Goal: Task Accomplishment & Management: Manage account settings

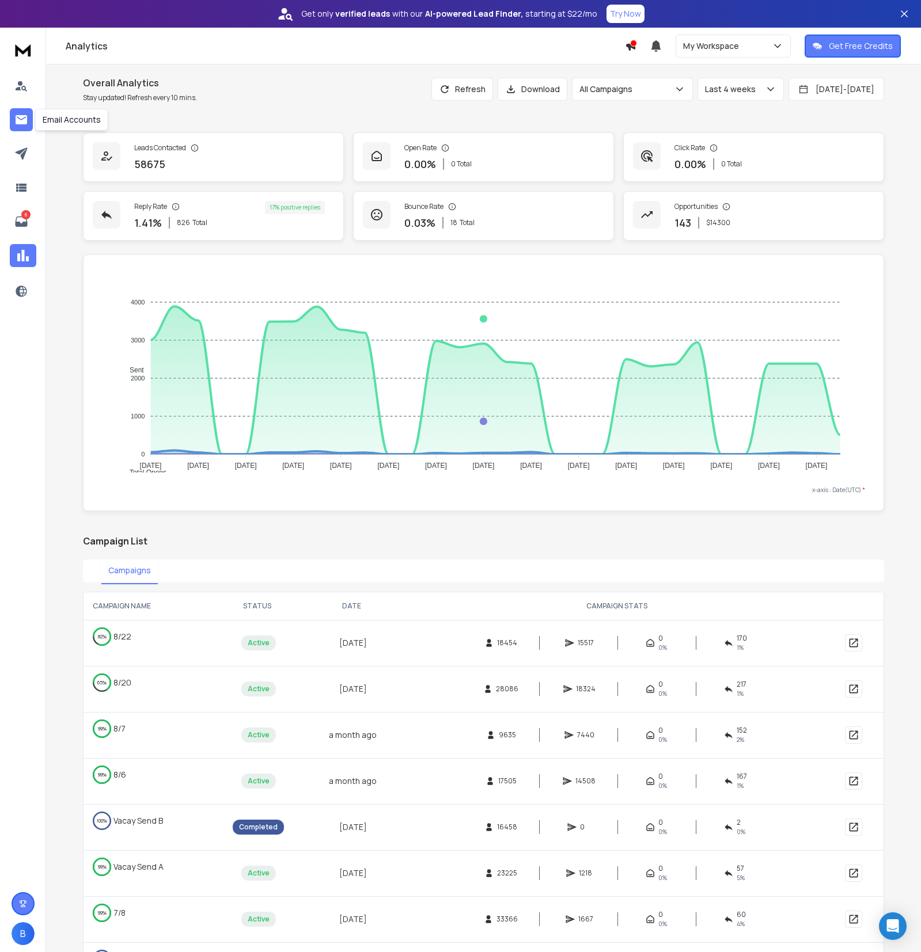
click at [26, 116] on icon at bounding box center [22, 119] width 12 height 9
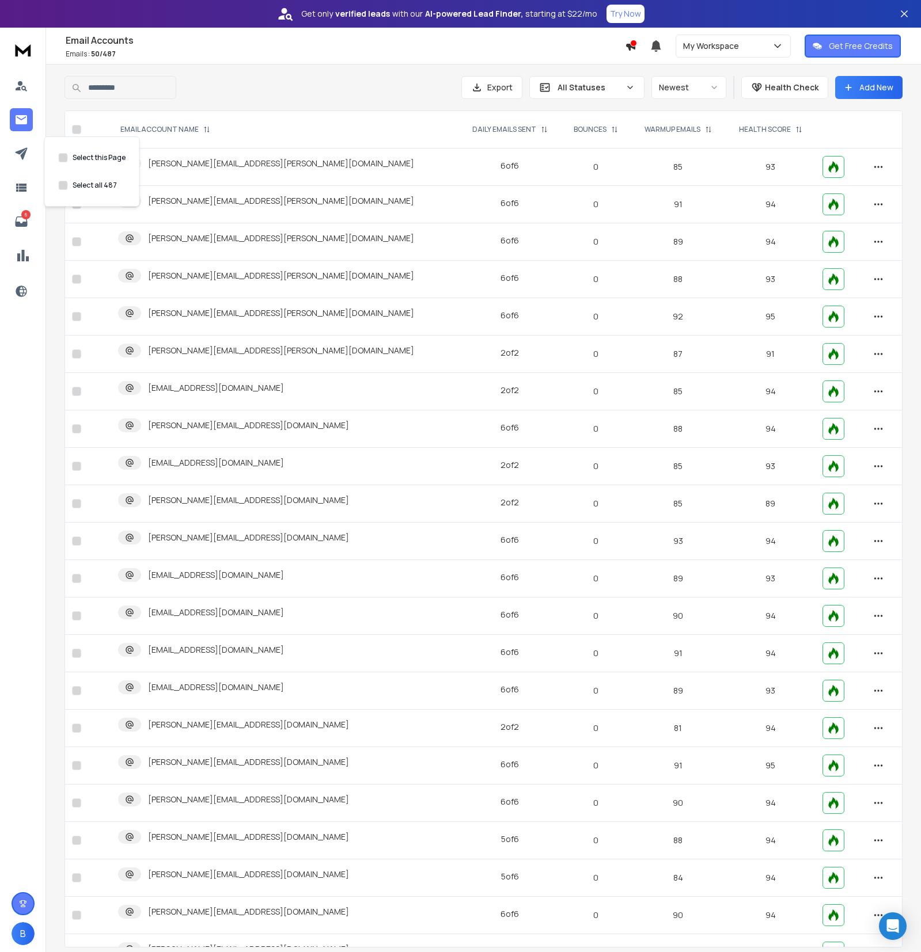
click at [54, 186] on div "Select this Page Select all 487" at bounding box center [92, 172] width 81 height 60
click at [63, 189] on button "Select this Page" at bounding box center [63, 185] width 9 height 9
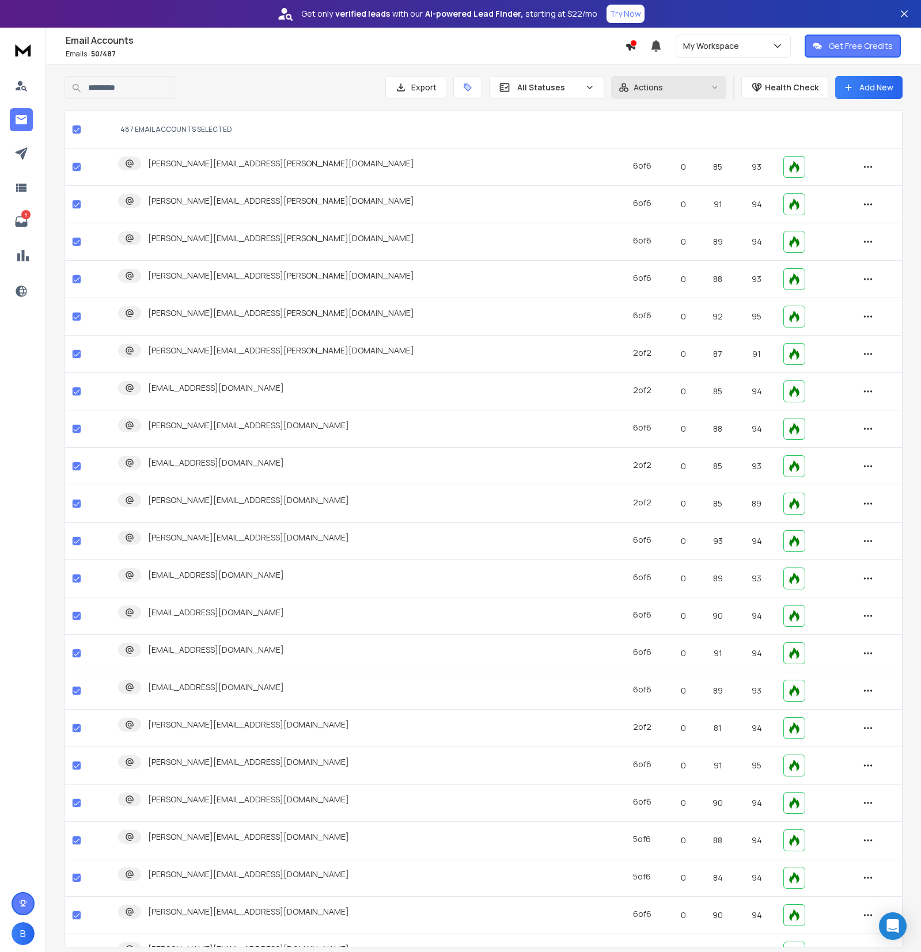
click at [689, 96] on button "Actions" at bounding box center [668, 87] width 115 height 23
click at [684, 116] on div "Bulk Edit" at bounding box center [671, 113] width 109 height 18
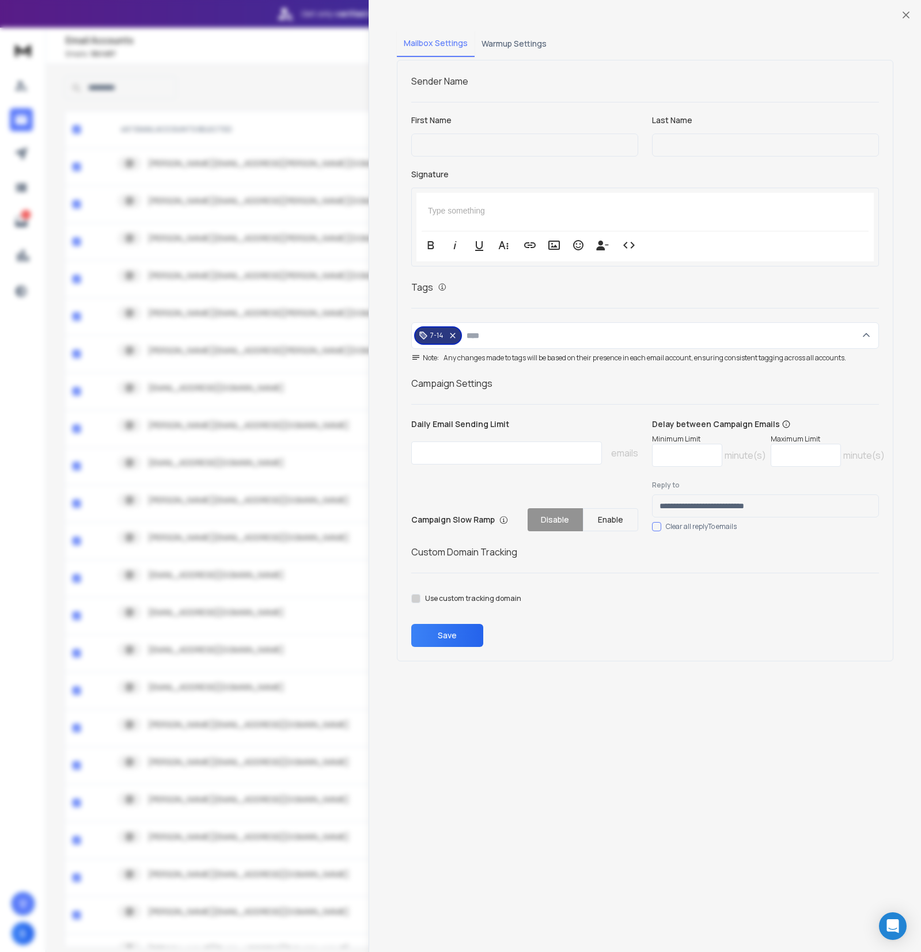
click at [453, 481] on div "Campaign Slow Ramp Disable Enable" at bounding box center [524, 506] width 227 height 51
click at [451, 466] on div "emails" at bounding box center [524, 453] width 227 height 28
click at [450, 462] on input "number" at bounding box center [506, 453] width 191 height 23
type input "*"
click at [428, 643] on button "Save" at bounding box center [447, 635] width 72 height 23
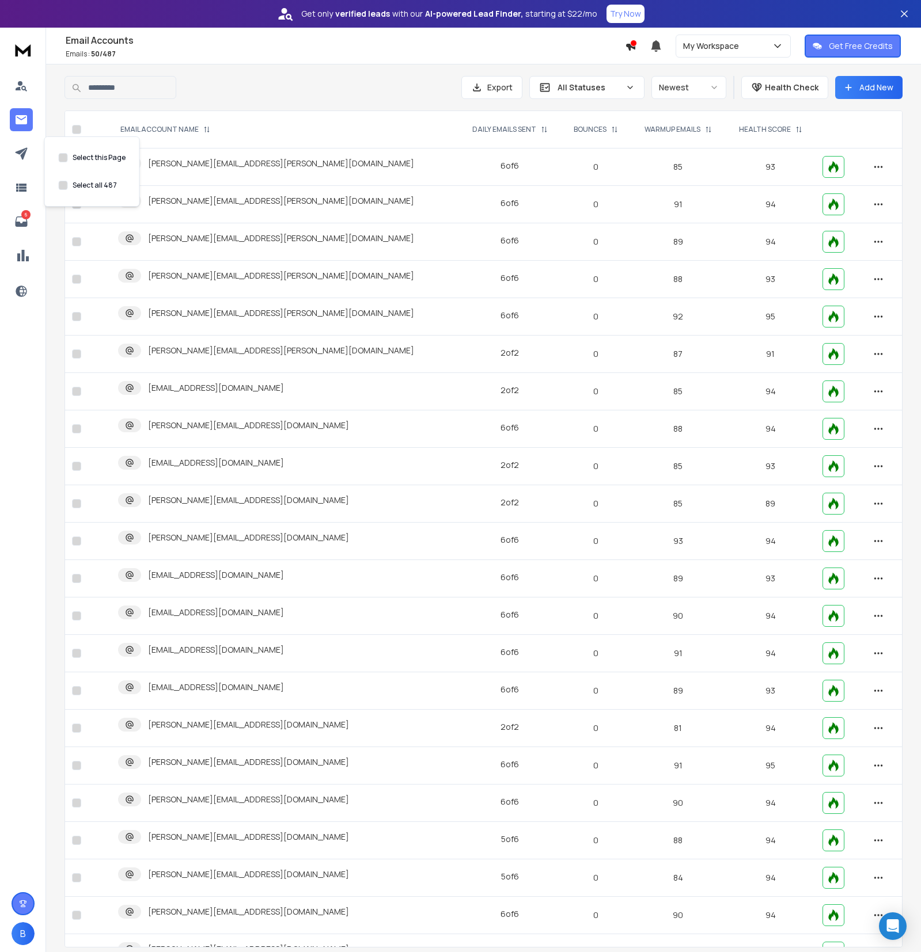
click at [74, 127] on button "Select this Page" at bounding box center [76, 129] width 9 height 9
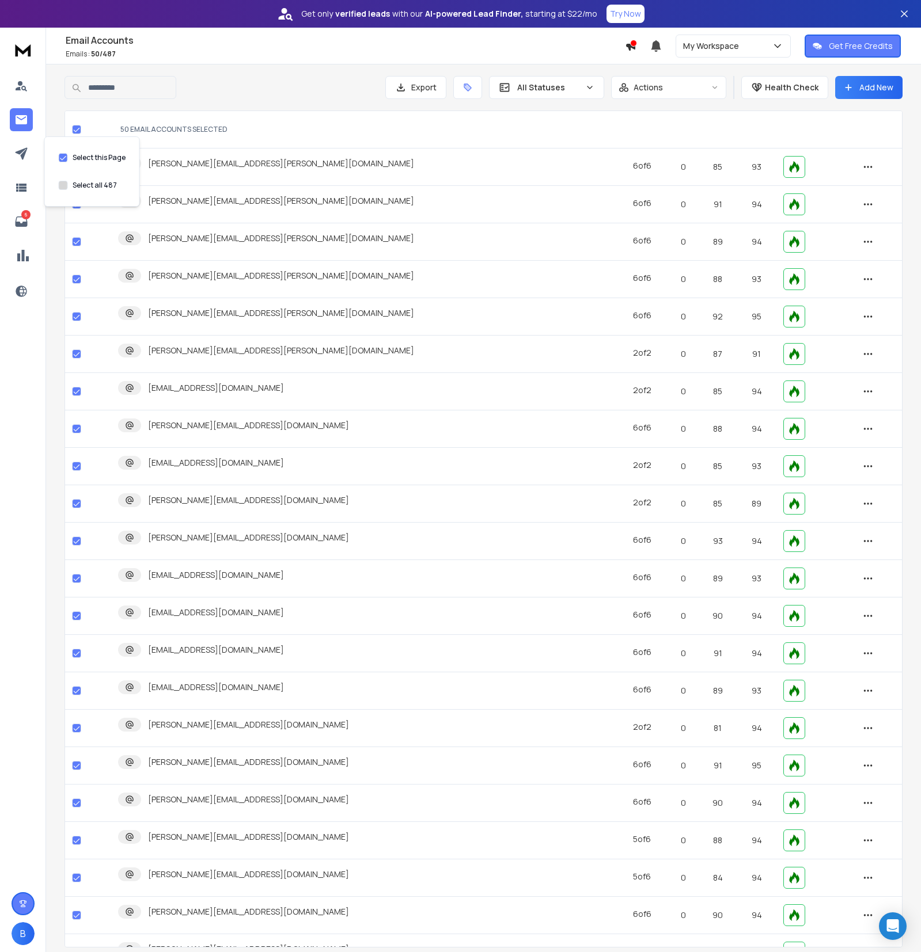
click at [82, 126] on div at bounding box center [91, 129] width 39 height 9
click at [80, 127] on button "Select this Page" at bounding box center [76, 129] width 9 height 9
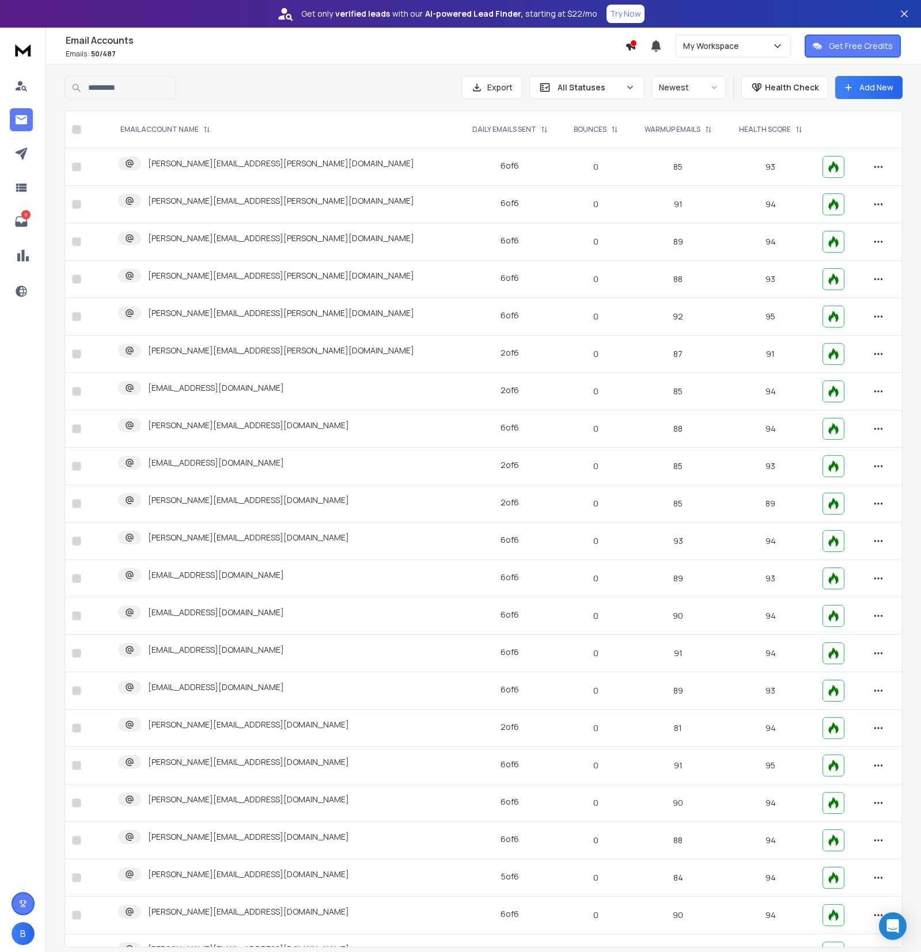
click at [800, 128] on icon at bounding box center [800, 129] width 0 height 5
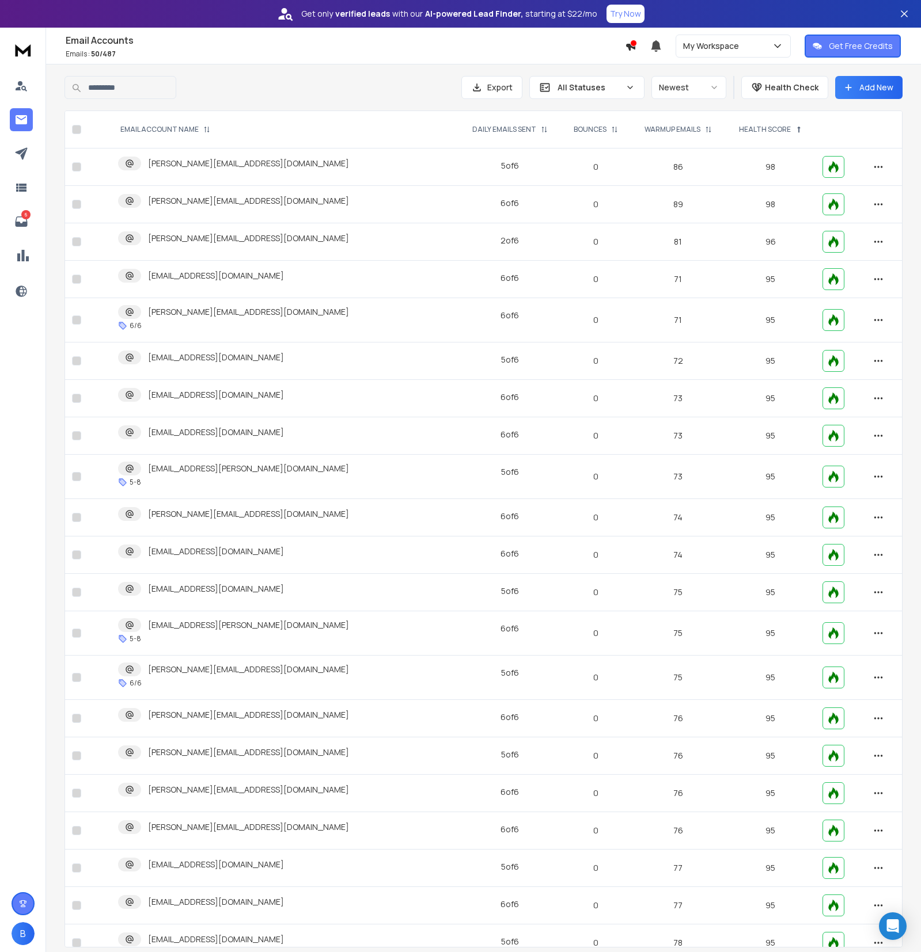
click at [795, 128] on icon at bounding box center [798, 129] width 7 height 7
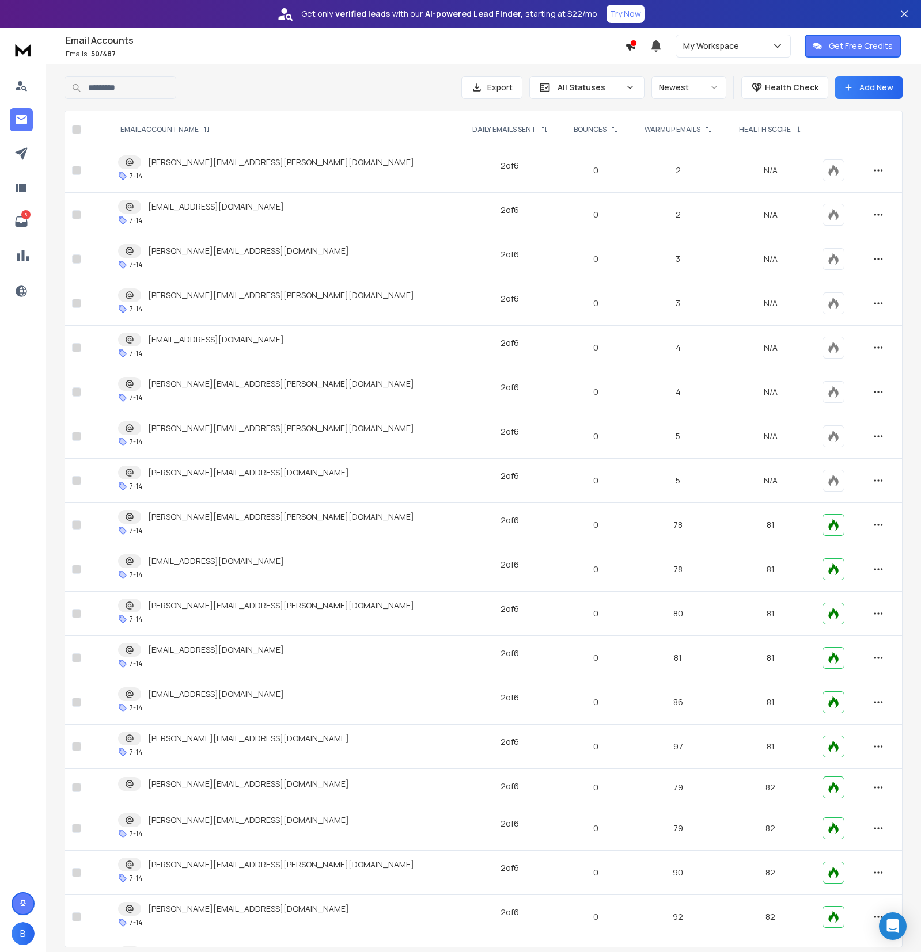
click at [74, 131] on button "button" at bounding box center [76, 129] width 9 height 9
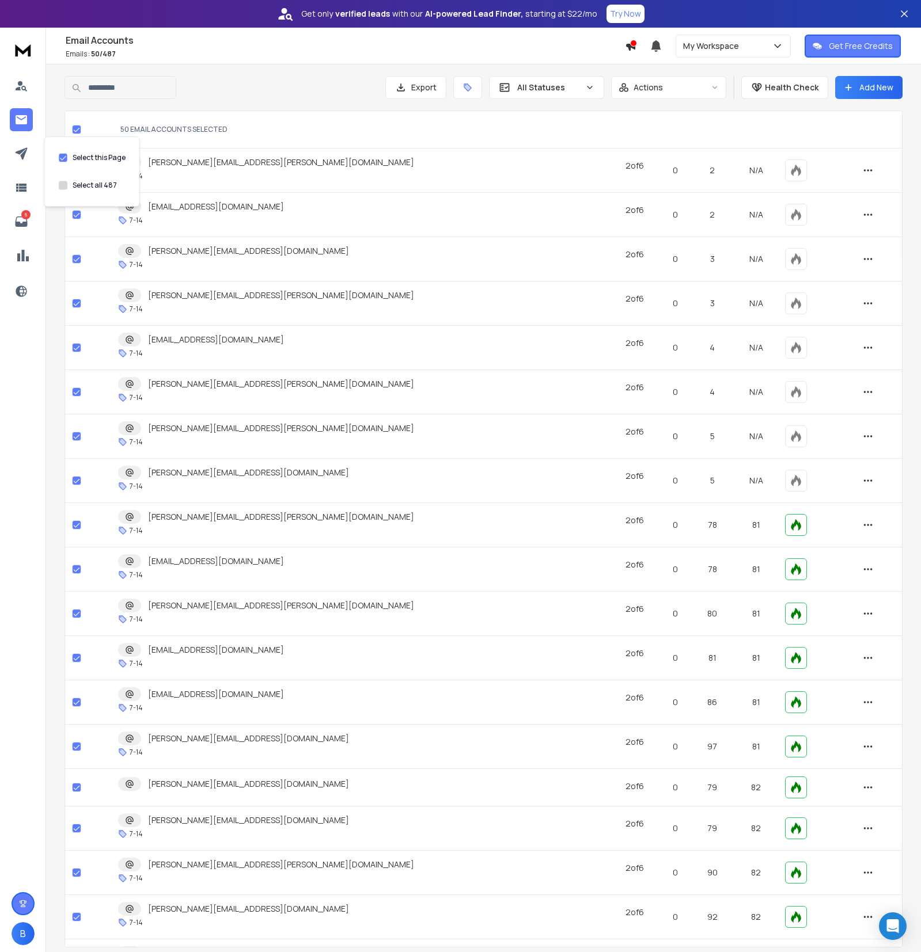
click at [59, 190] on div "Select all 487" at bounding box center [92, 185] width 67 height 23
click at [59, 189] on div "Select all 487" at bounding box center [92, 185] width 67 height 9
click at [65, 183] on button "Select this Page" at bounding box center [63, 185] width 9 height 9
click at [679, 97] on button "Actions" at bounding box center [668, 87] width 115 height 23
click at [697, 143] on div "Enable Warmup" at bounding box center [671, 151] width 109 height 20
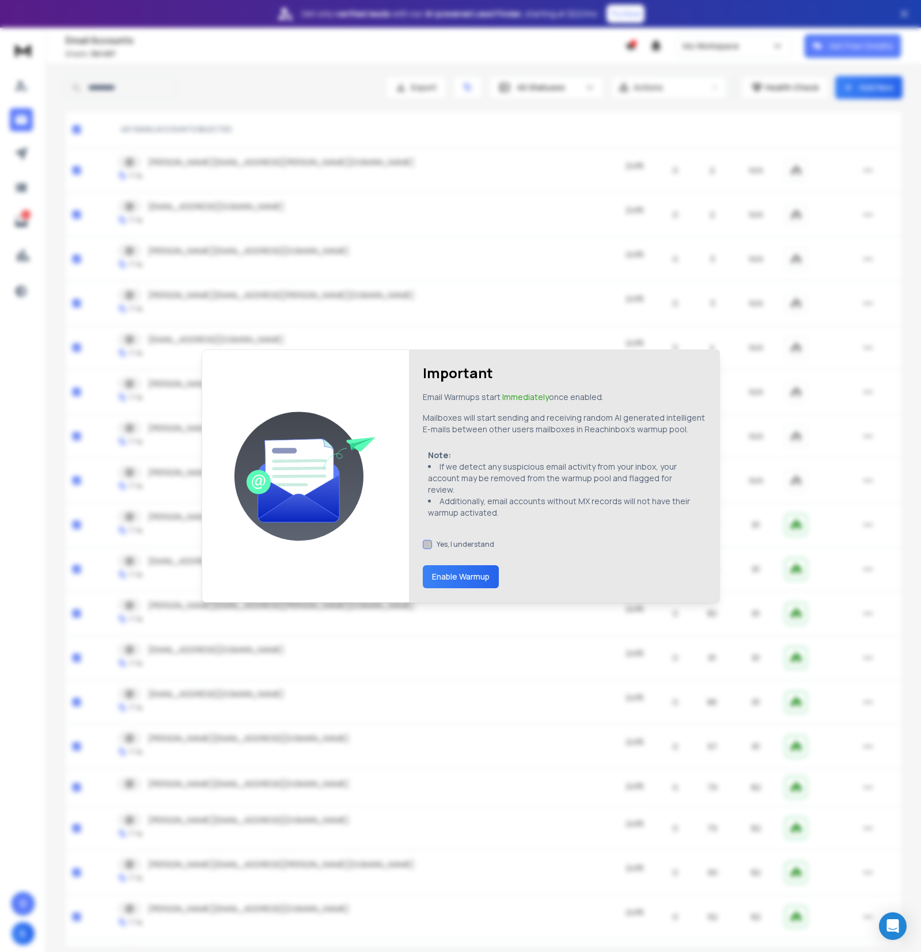
click at [466, 543] on label "Yes, I understand" at bounding box center [466, 544] width 58 height 9
click at [426, 541] on button "Yes, I understand" at bounding box center [427, 544] width 9 height 9
click at [438, 572] on button "Enable Warmup" at bounding box center [461, 576] width 76 height 23
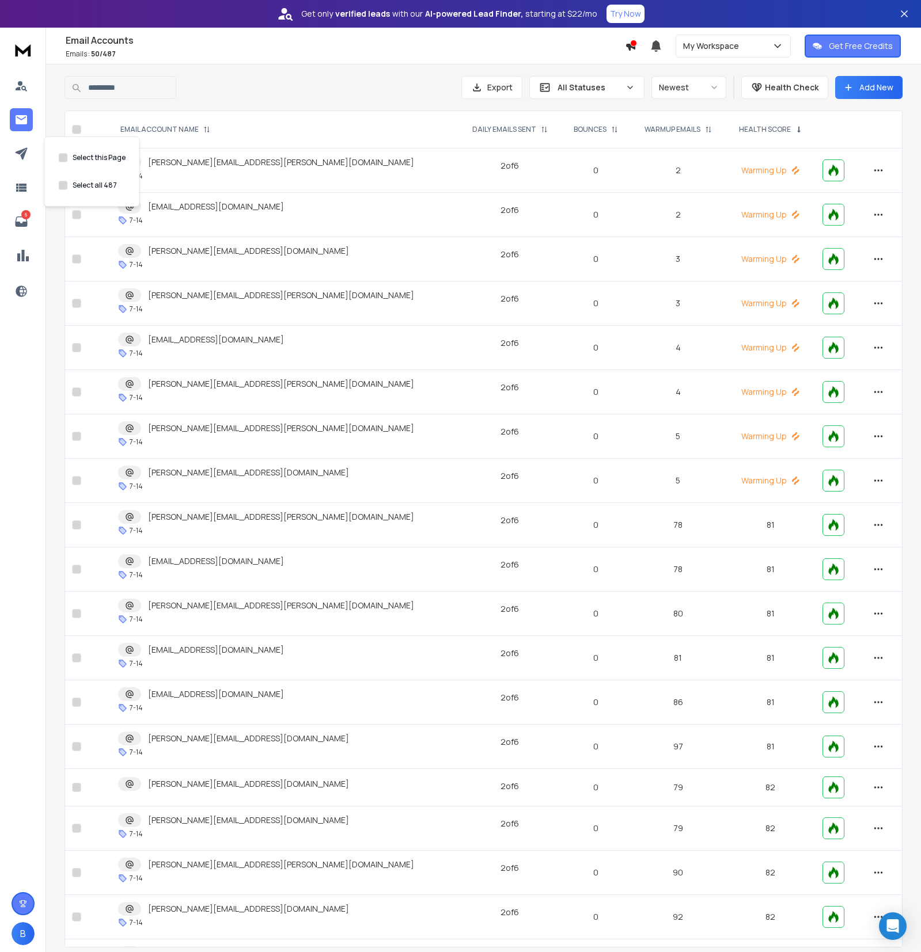
click at [78, 127] on button "Select this Page" at bounding box center [76, 129] width 9 height 9
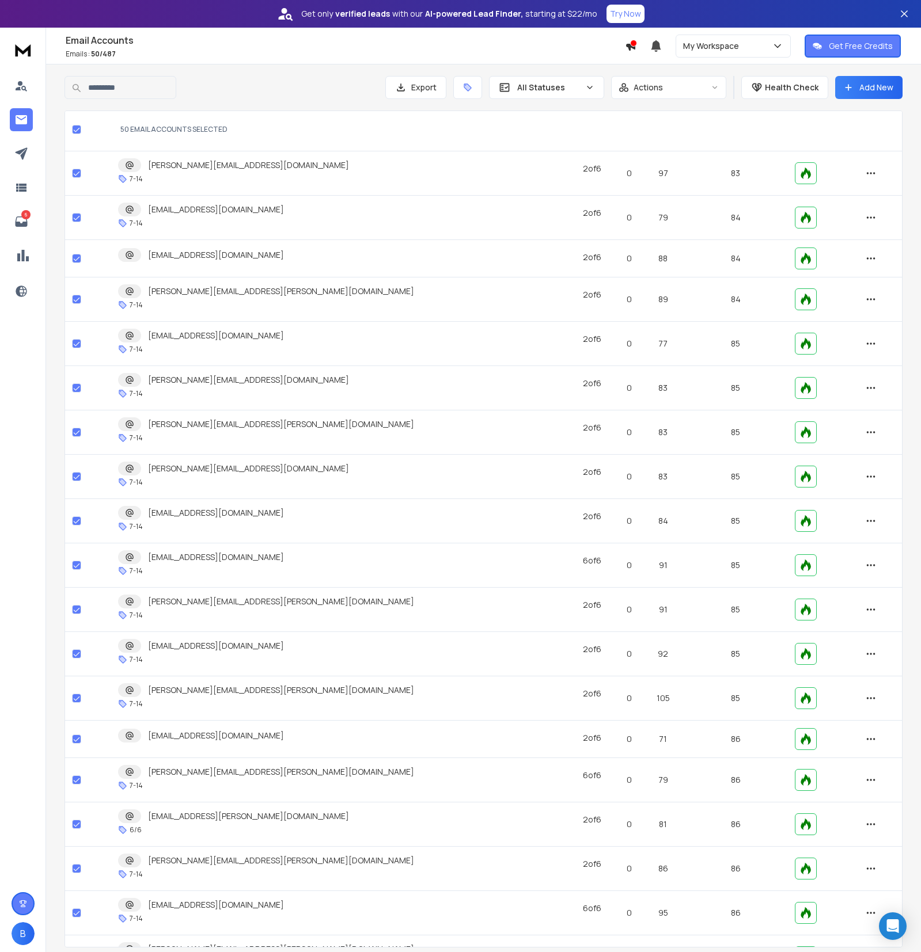
scroll to position [1411, 0]
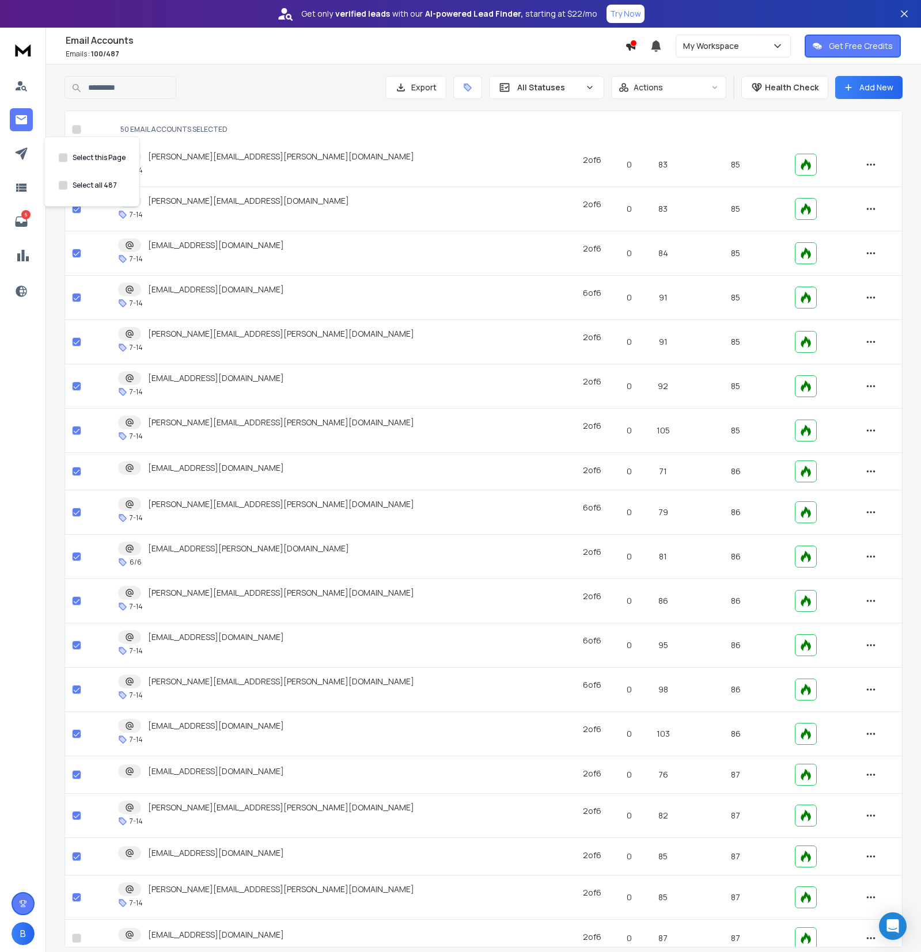
click at [74, 130] on button "Select this Page" at bounding box center [76, 129] width 9 height 9
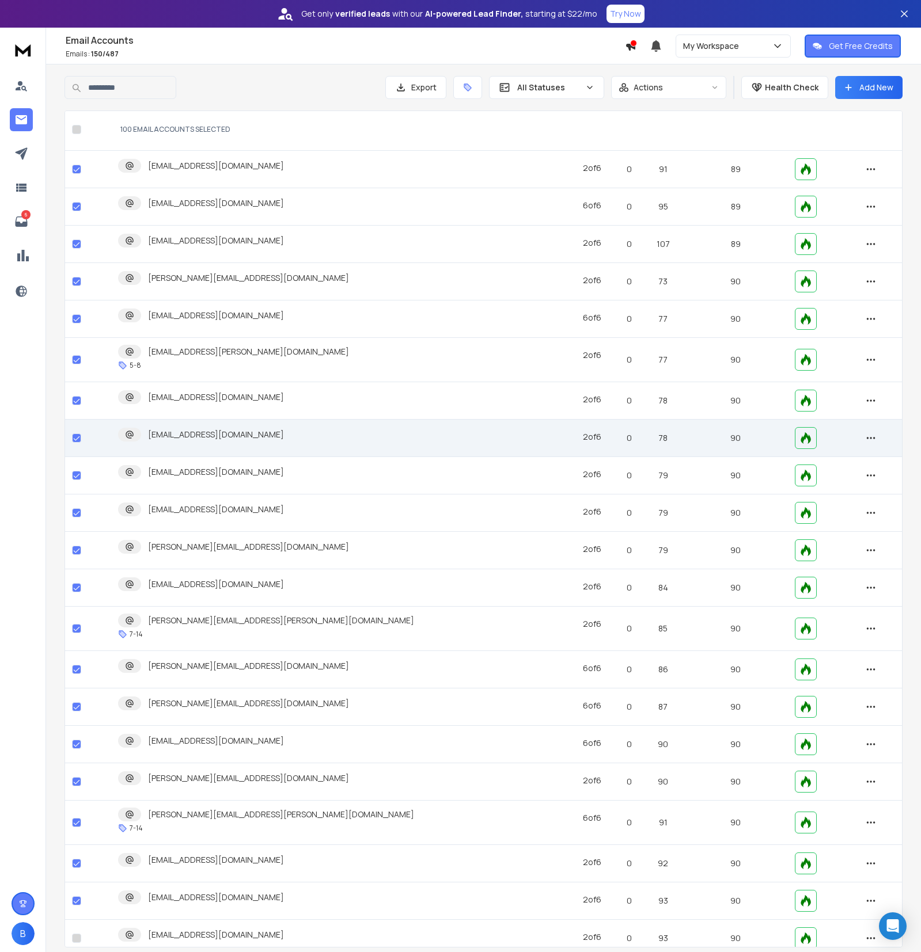
scroll to position [3341, 0]
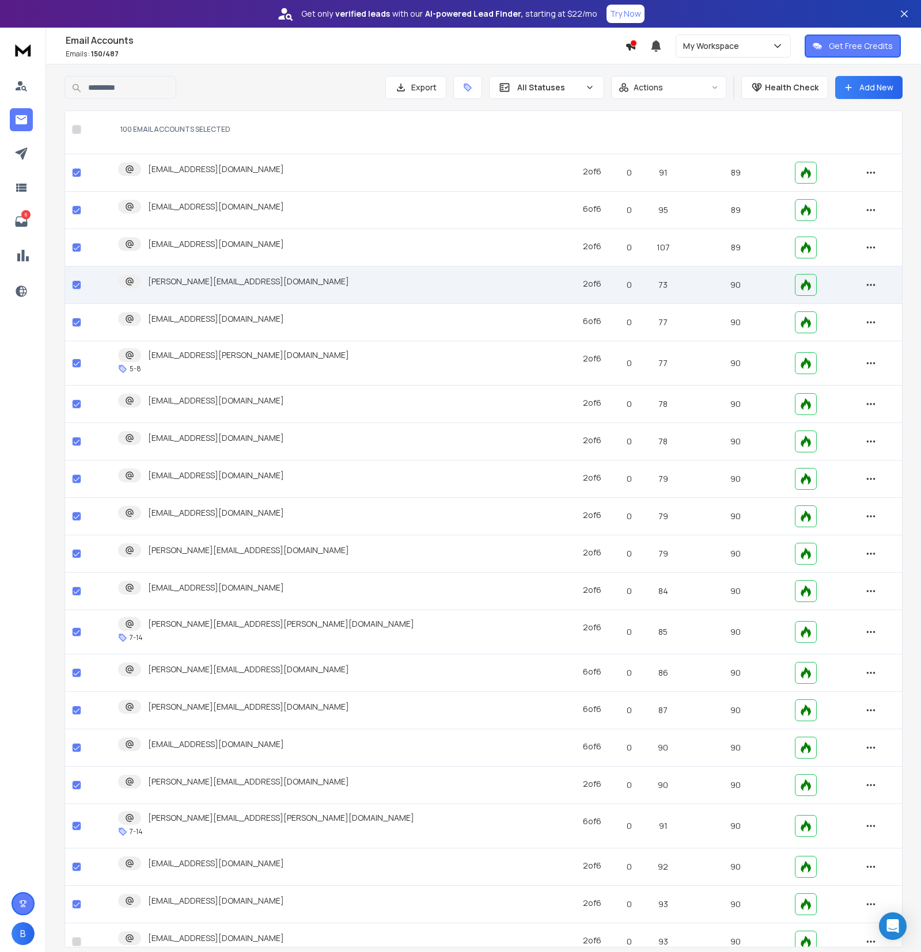
click at [75, 284] on button "button" at bounding box center [76, 284] width 9 height 9
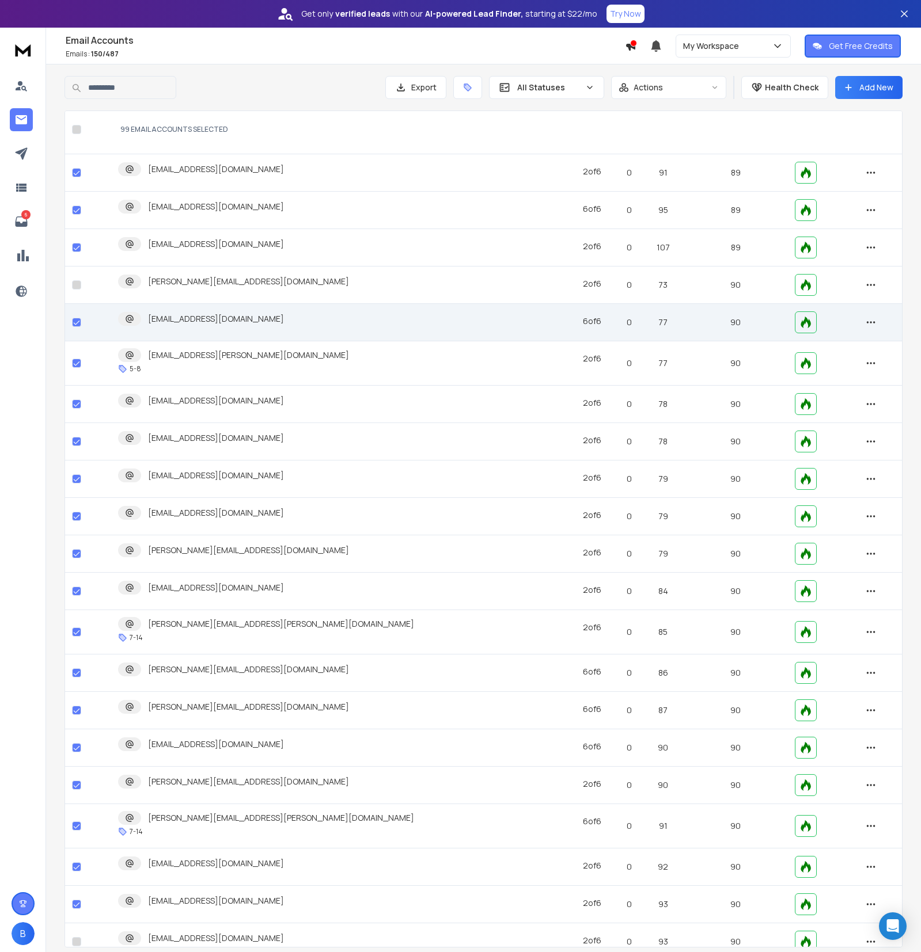
click at [75, 325] on button "button" at bounding box center [76, 322] width 9 height 9
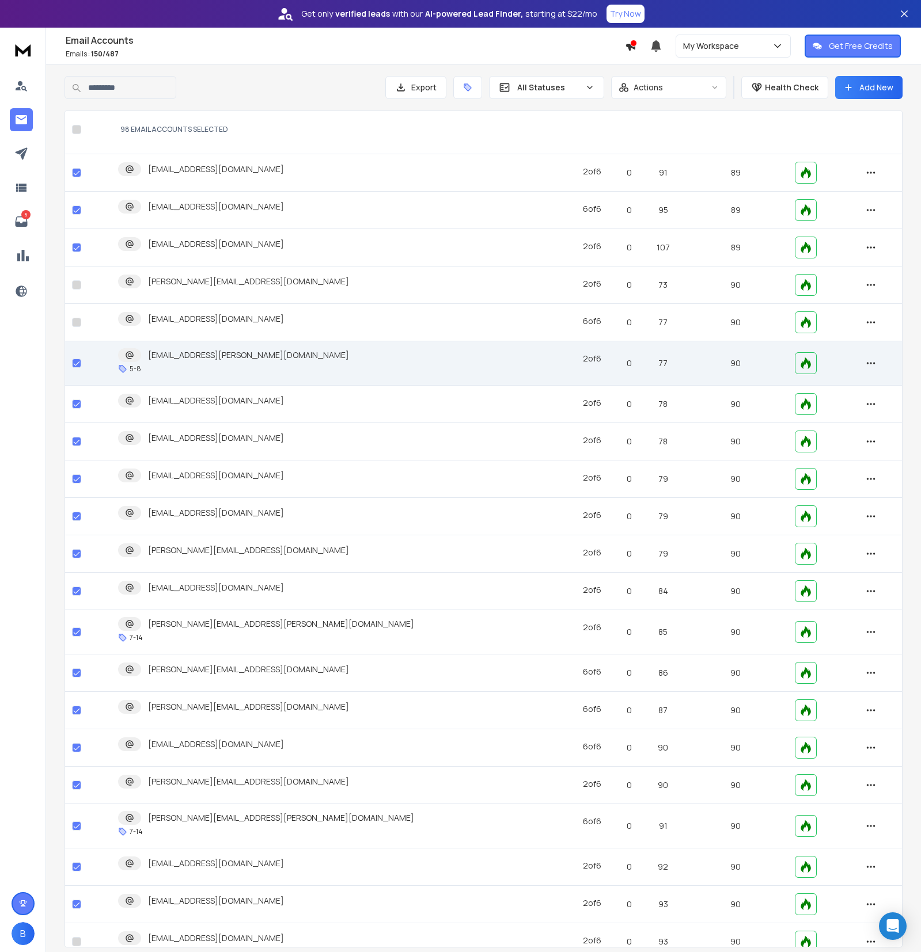
click at [73, 362] on button "button" at bounding box center [76, 363] width 9 height 9
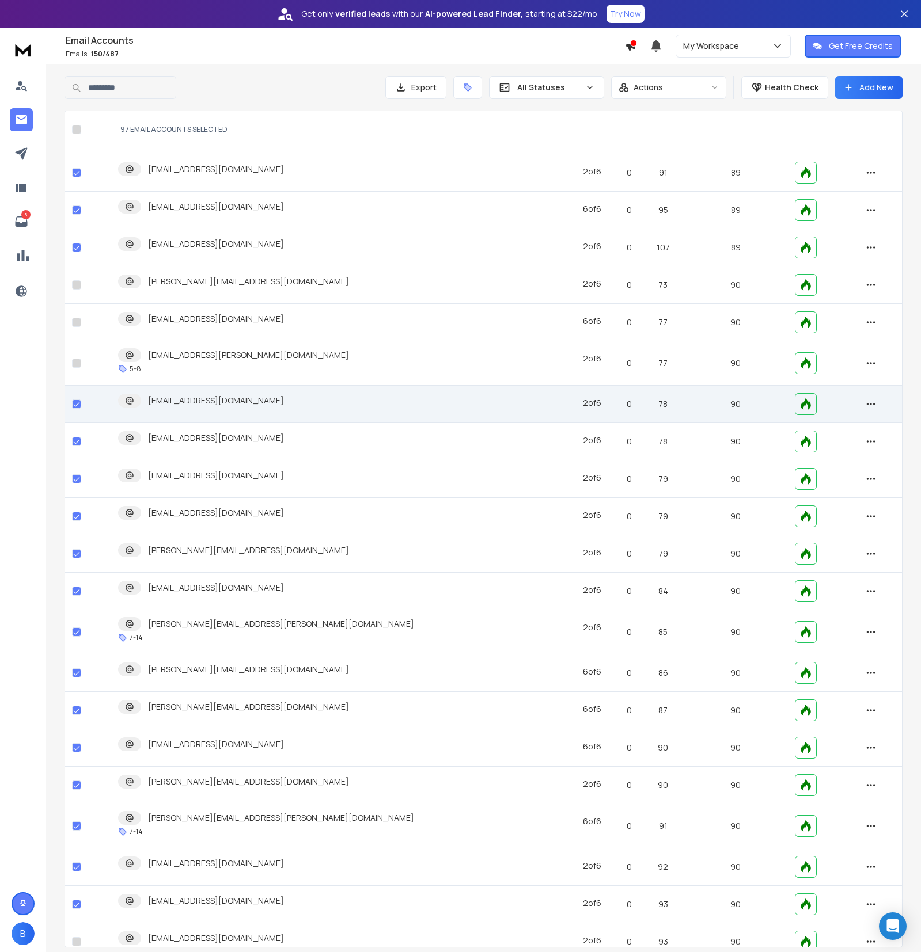
click at [75, 403] on button "button" at bounding box center [76, 404] width 9 height 9
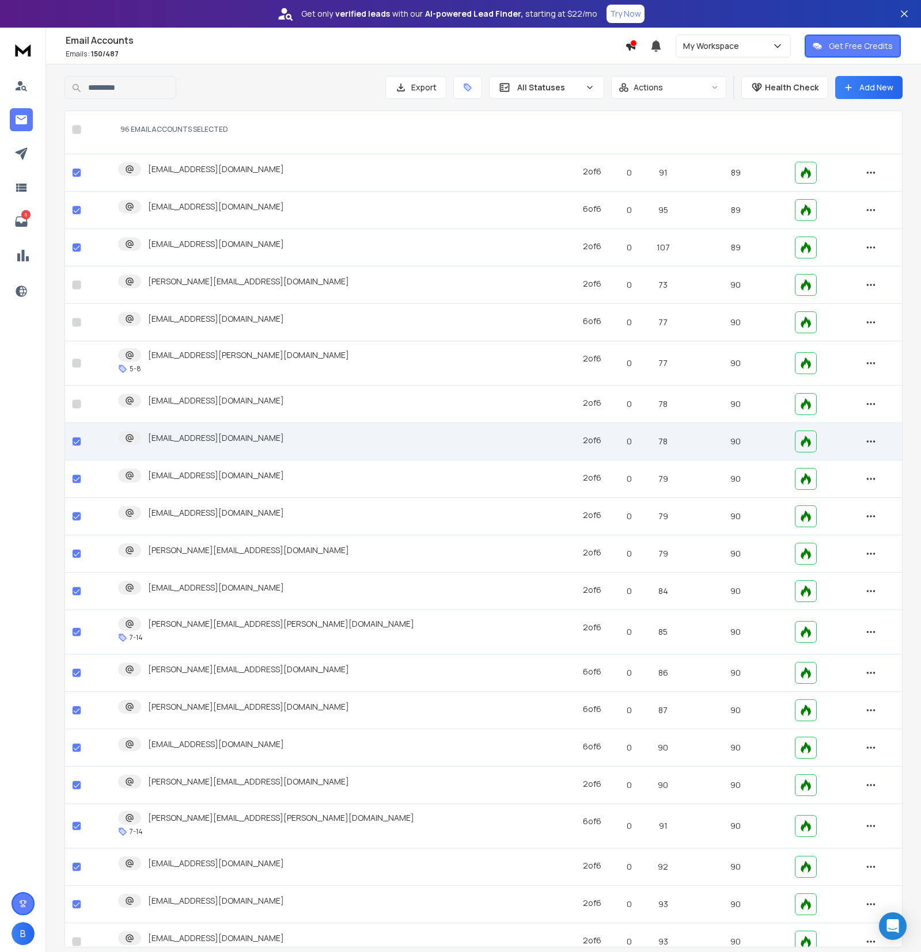
click at [78, 441] on button "button" at bounding box center [76, 441] width 9 height 9
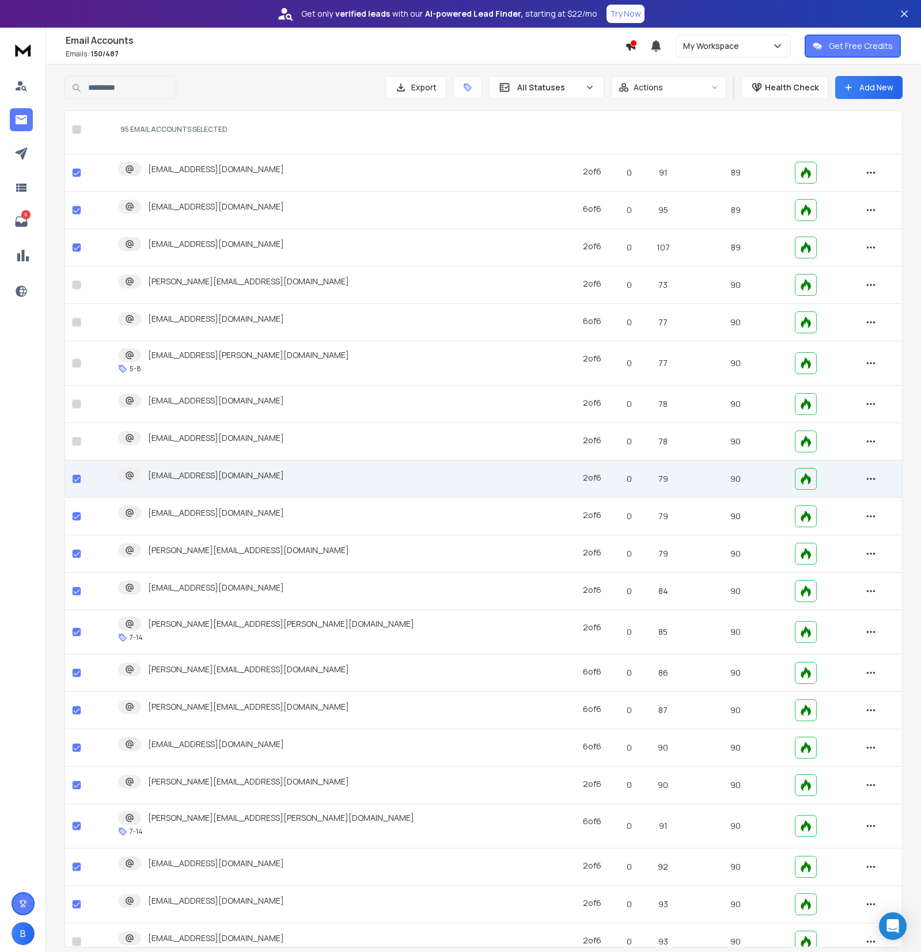
click at [76, 478] on button "button" at bounding box center [76, 479] width 9 height 9
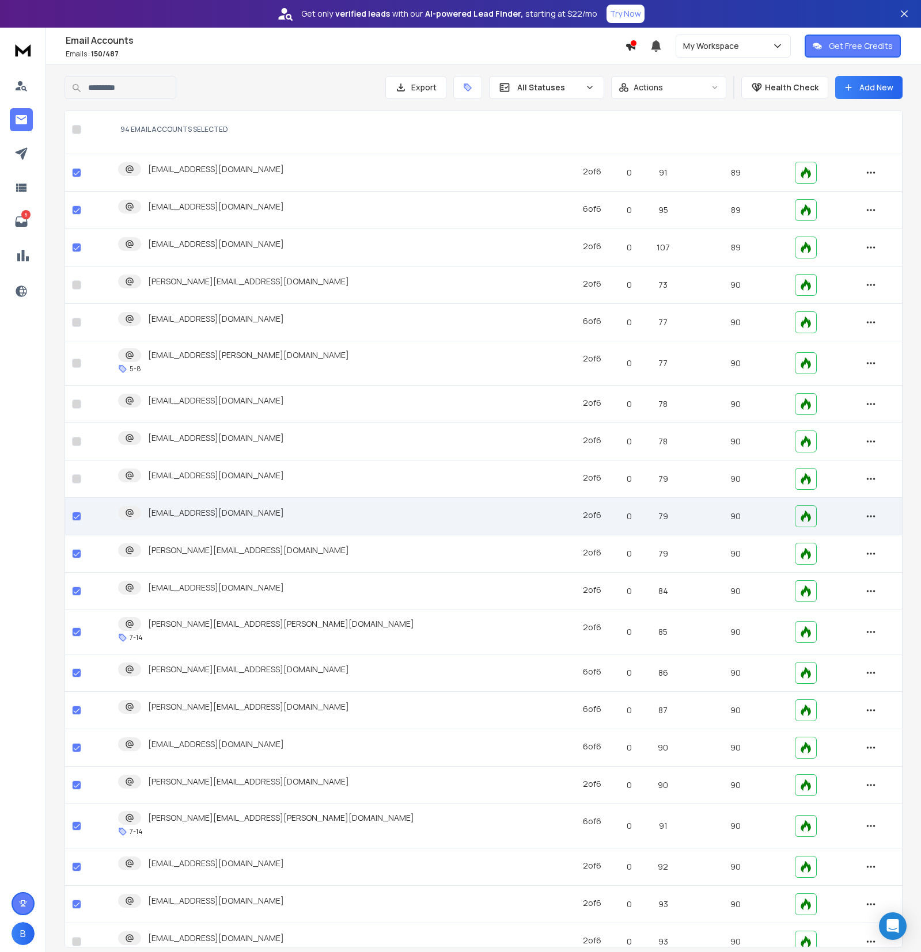
click at [75, 519] on button "button" at bounding box center [76, 516] width 9 height 9
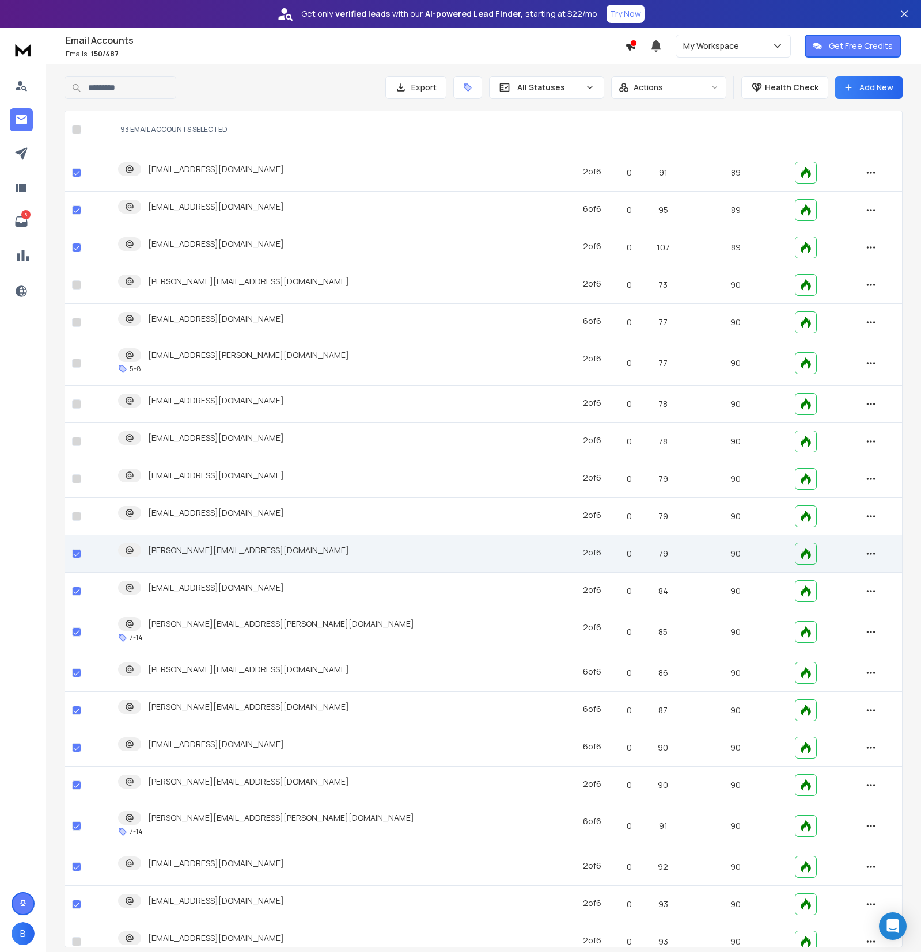
click at [74, 551] on button "button" at bounding box center [76, 553] width 9 height 9
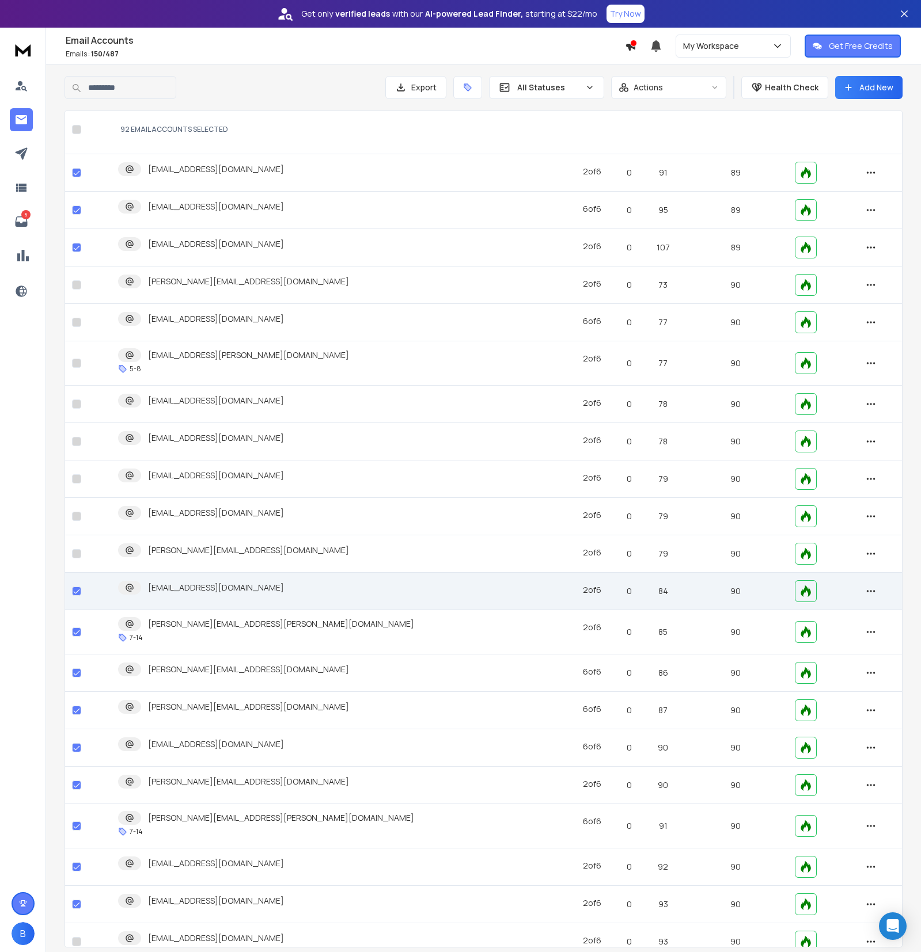
click at [78, 590] on button "button" at bounding box center [76, 591] width 9 height 9
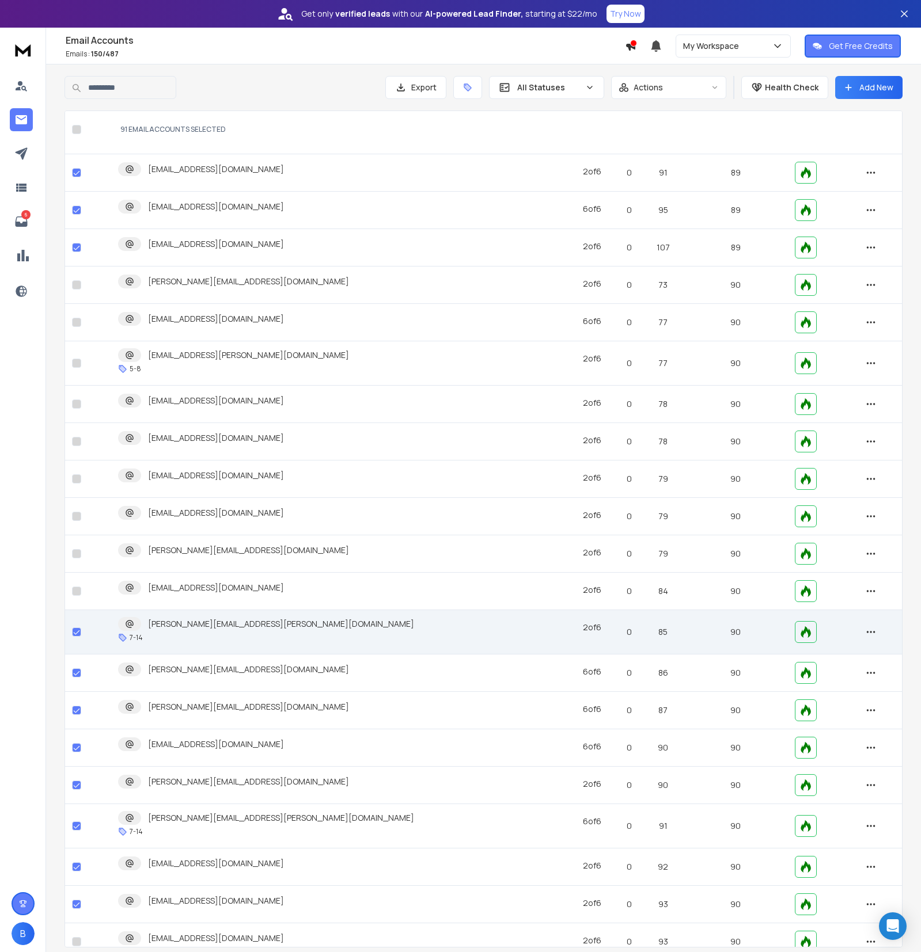
click at [75, 631] on button "button" at bounding box center [76, 632] width 9 height 9
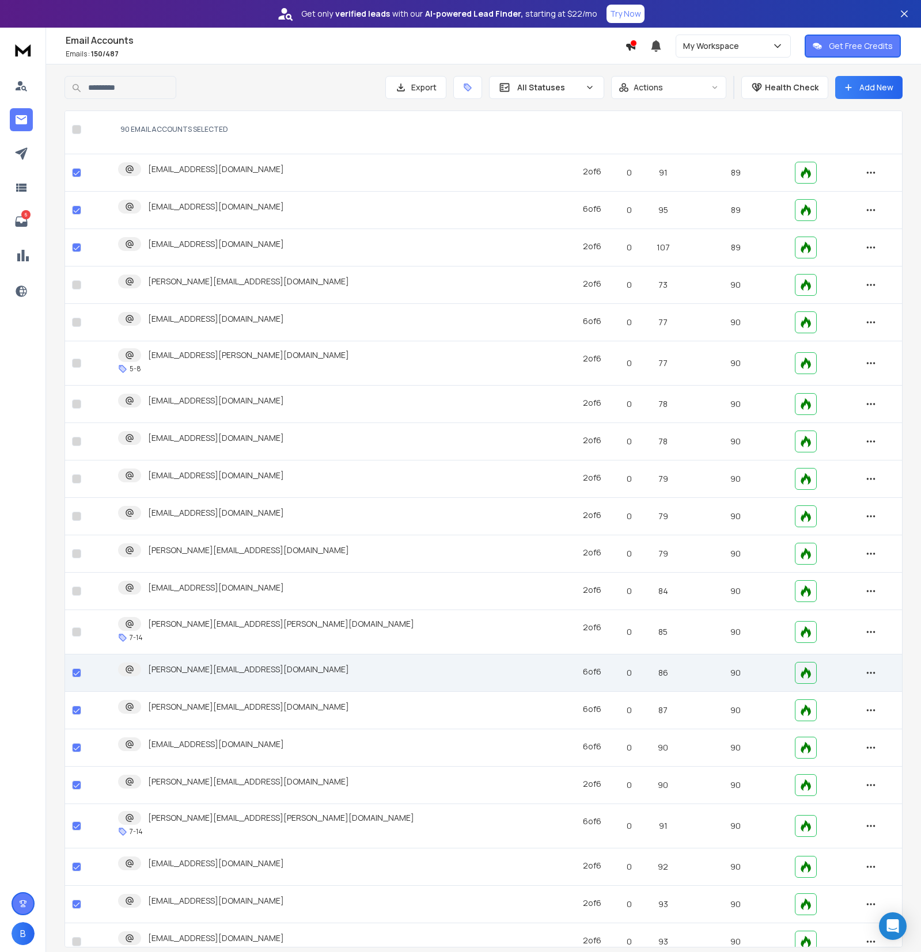
click at [77, 670] on button "button" at bounding box center [76, 673] width 9 height 9
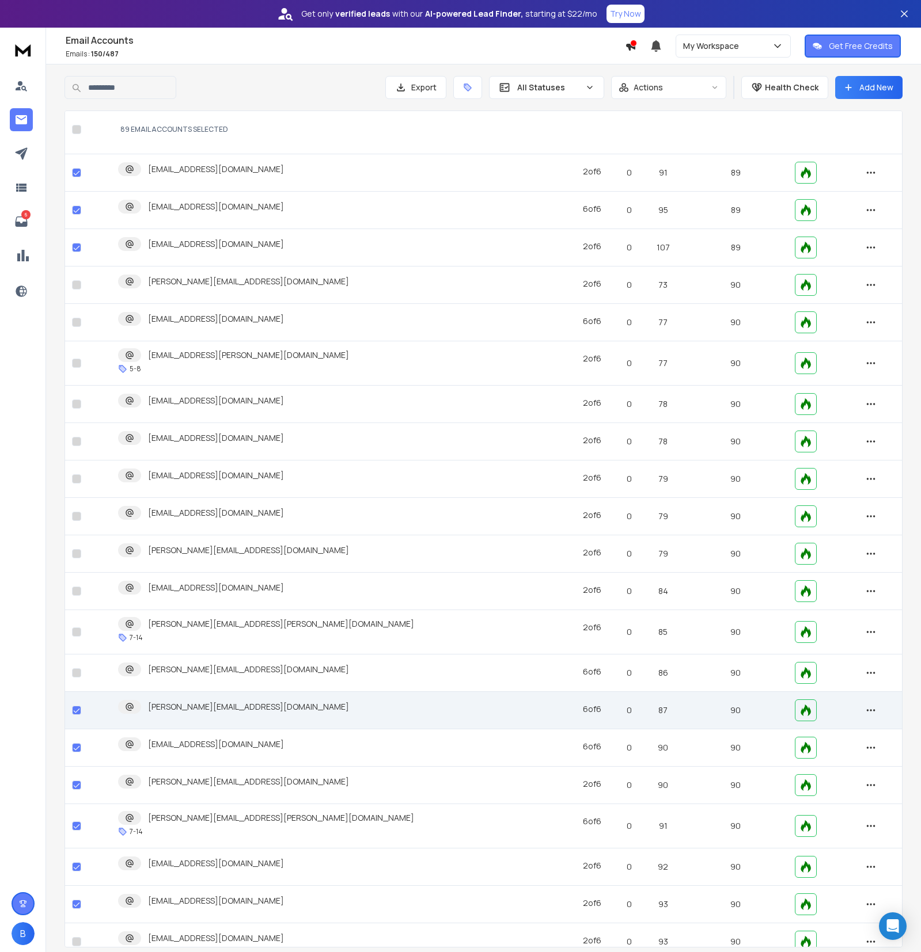
click at [74, 713] on button "button" at bounding box center [76, 710] width 9 height 9
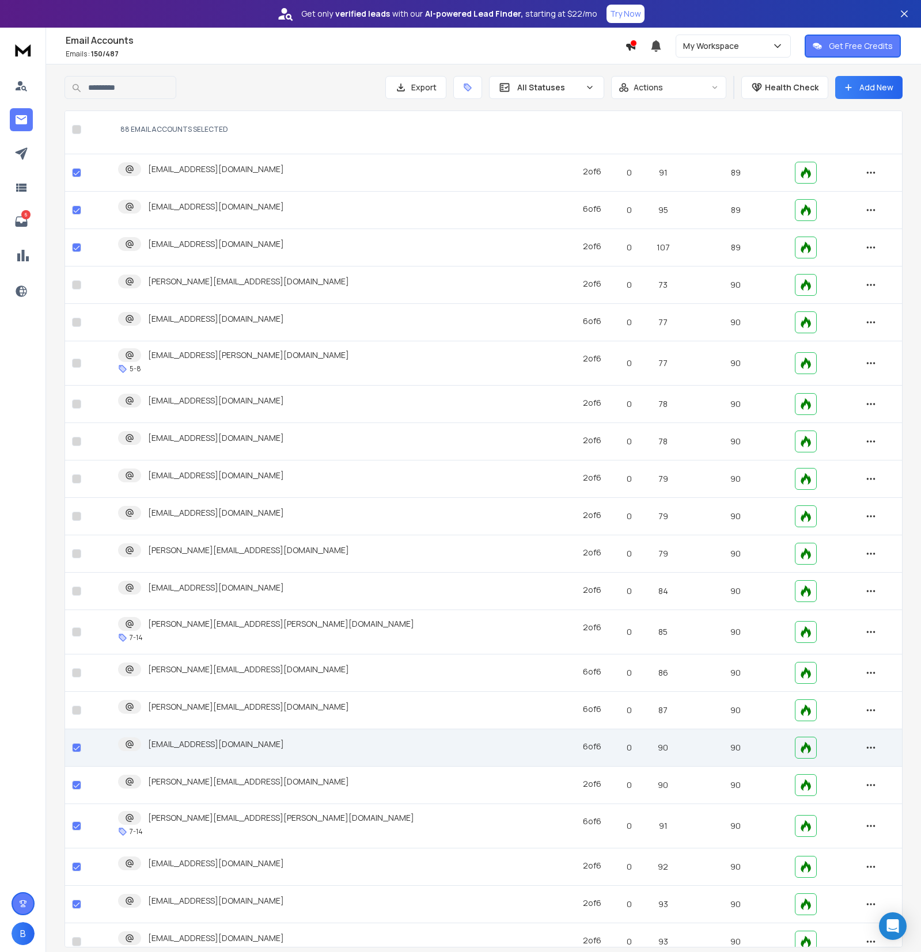
click at [74, 745] on button "button" at bounding box center [76, 747] width 9 height 9
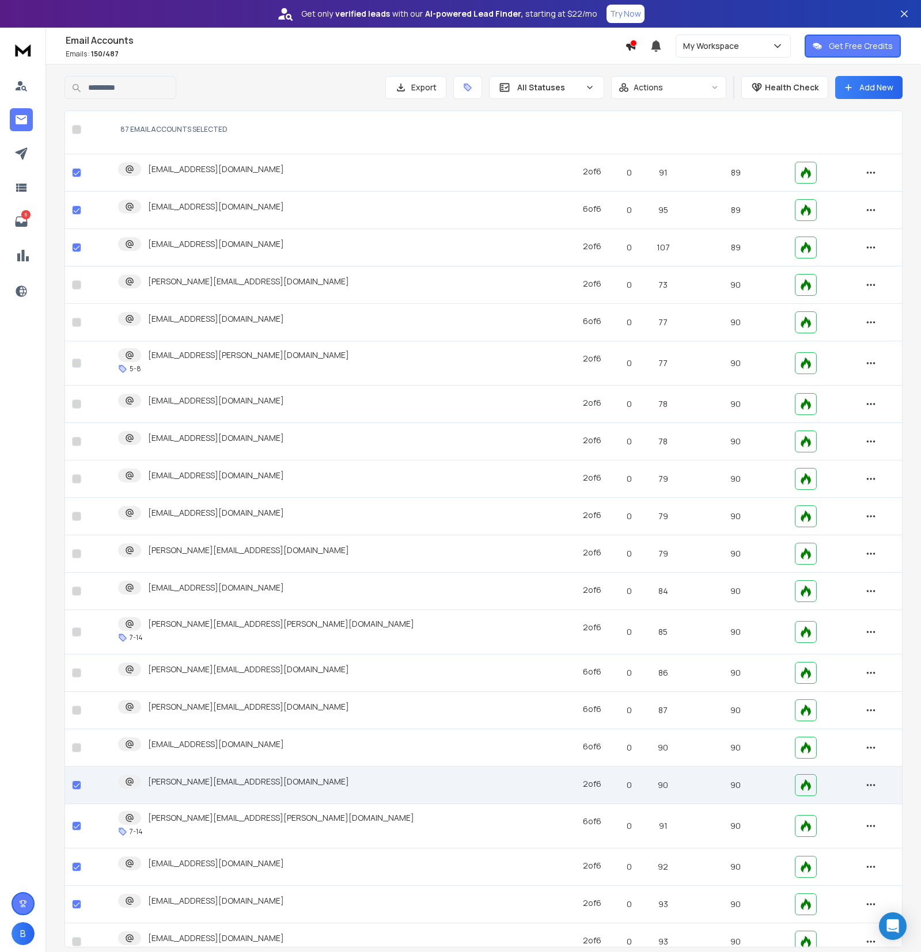
click at [76, 785] on button "button" at bounding box center [76, 785] width 9 height 9
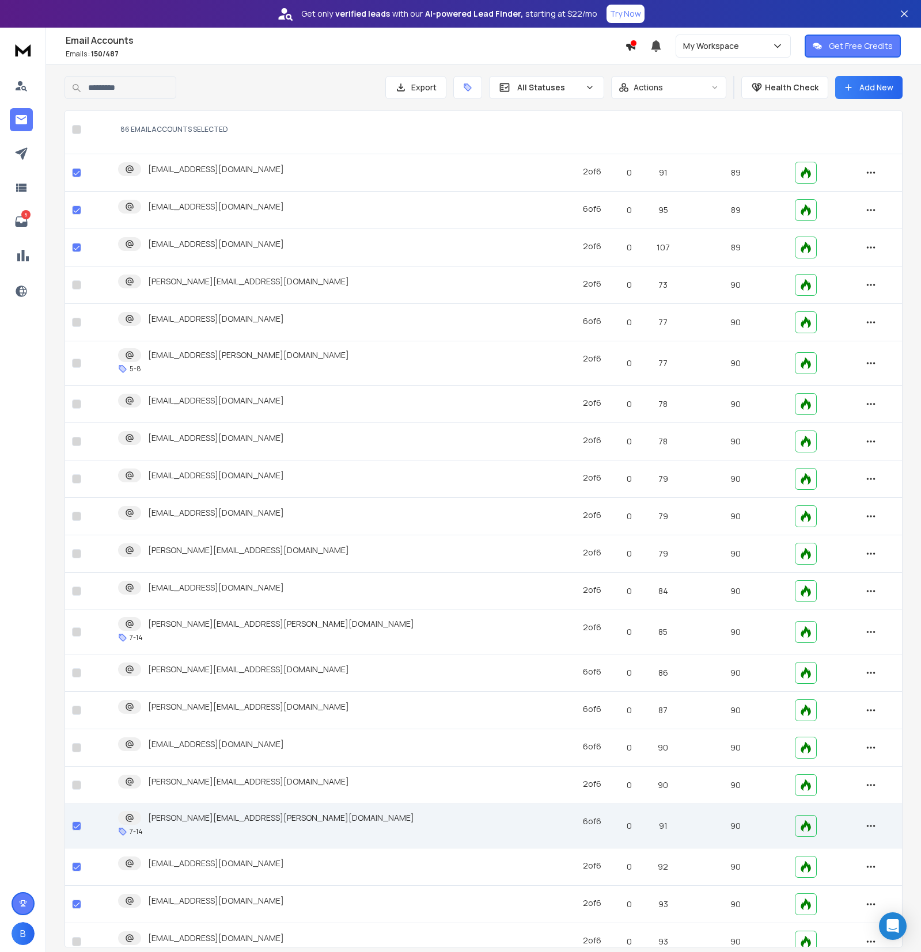
click at [74, 828] on button "button" at bounding box center [76, 826] width 9 height 9
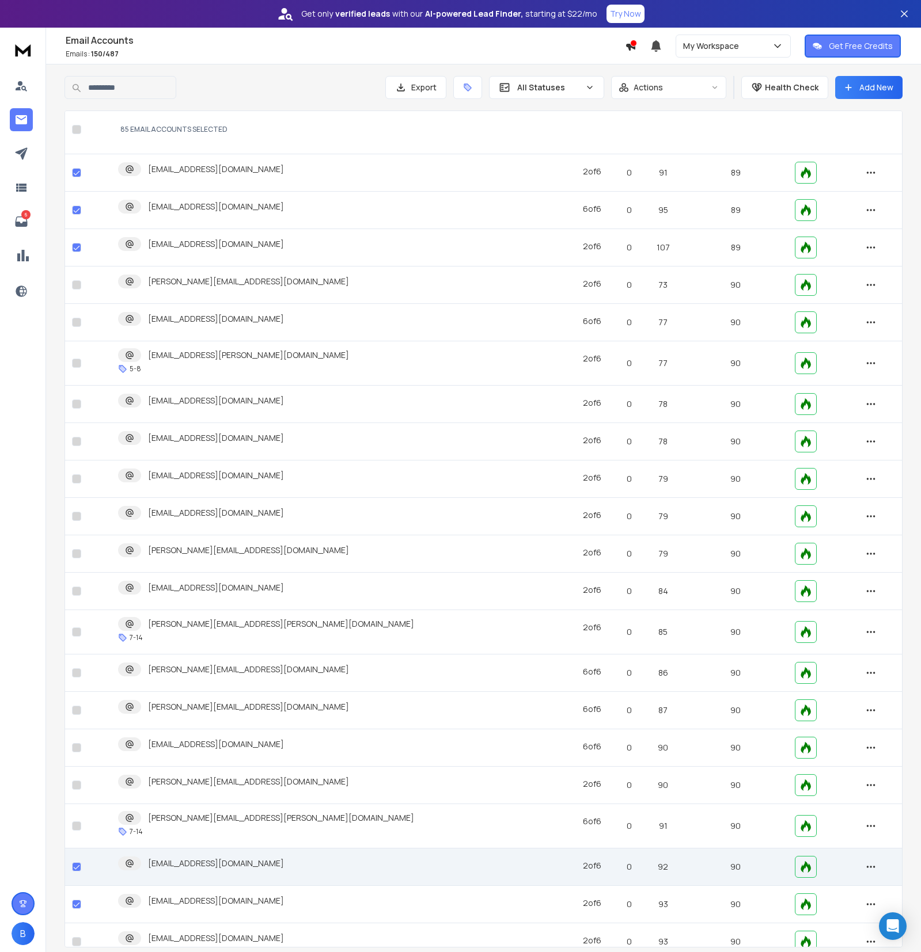
click at [72, 867] on button "button" at bounding box center [76, 867] width 9 height 9
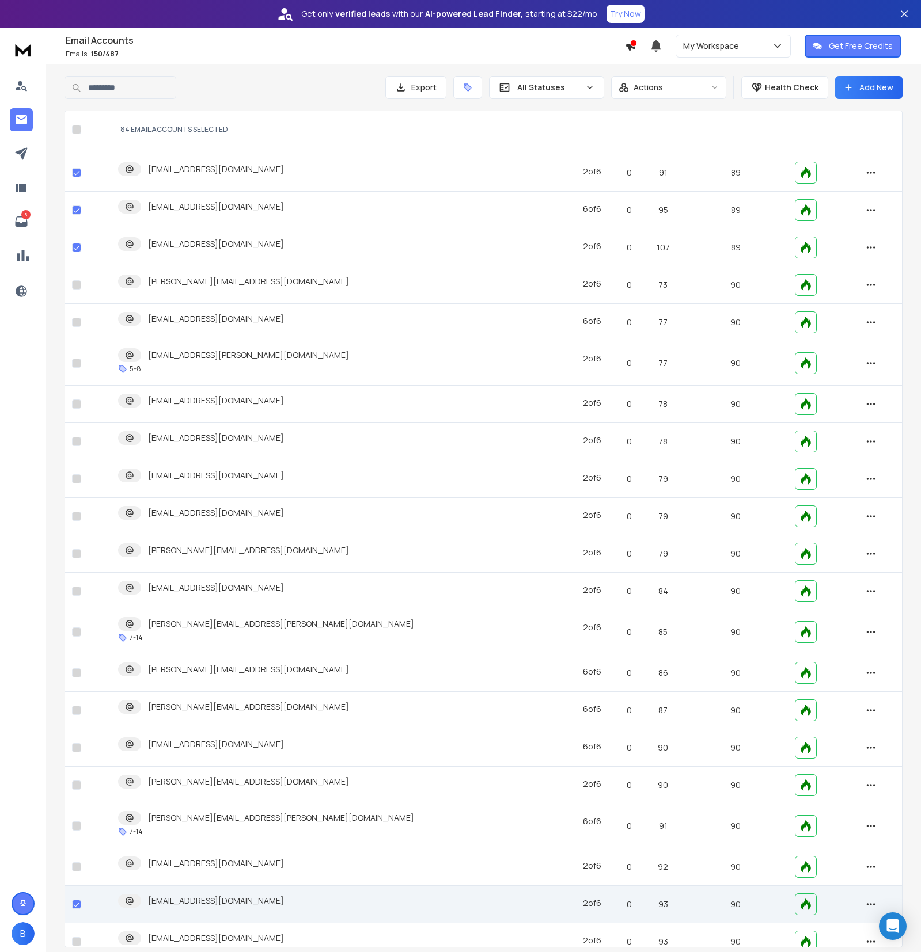
click at [82, 905] on div at bounding box center [91, 904] width 39 height 9
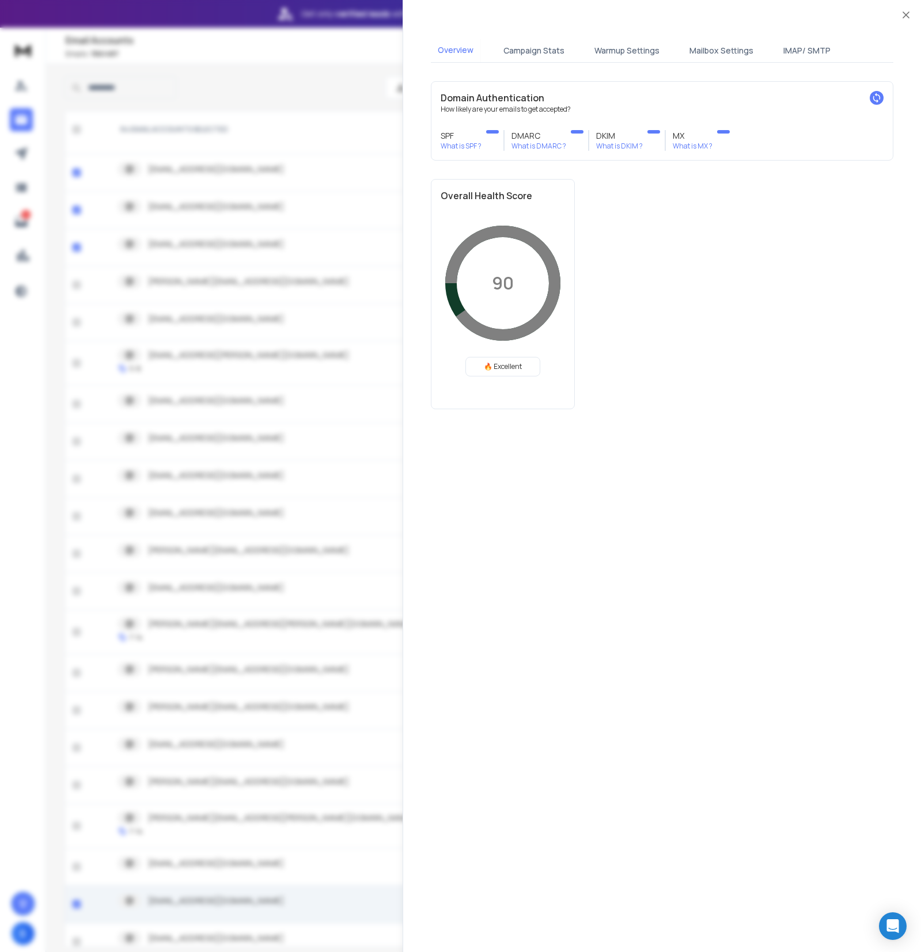
click at [82, 905] on div at bounding box center [460, 476] width 921 height 952
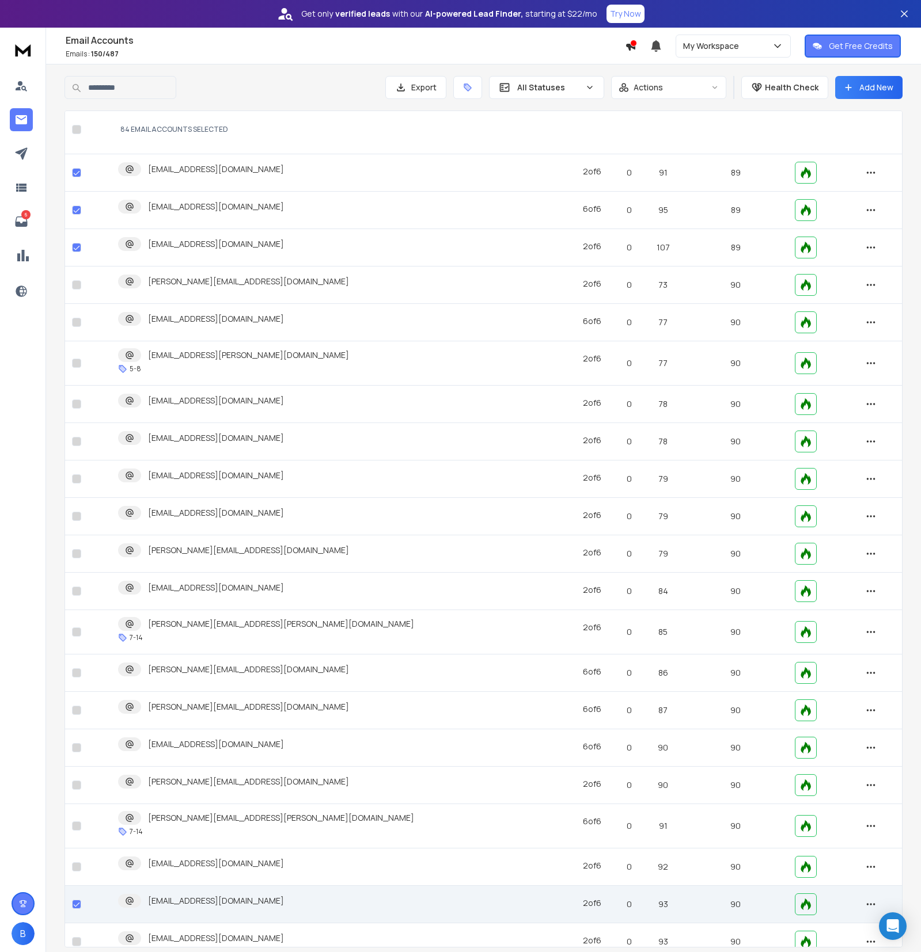
click at [74, 906] on button "button" at bounding box center [76, 904] width 9 height 9
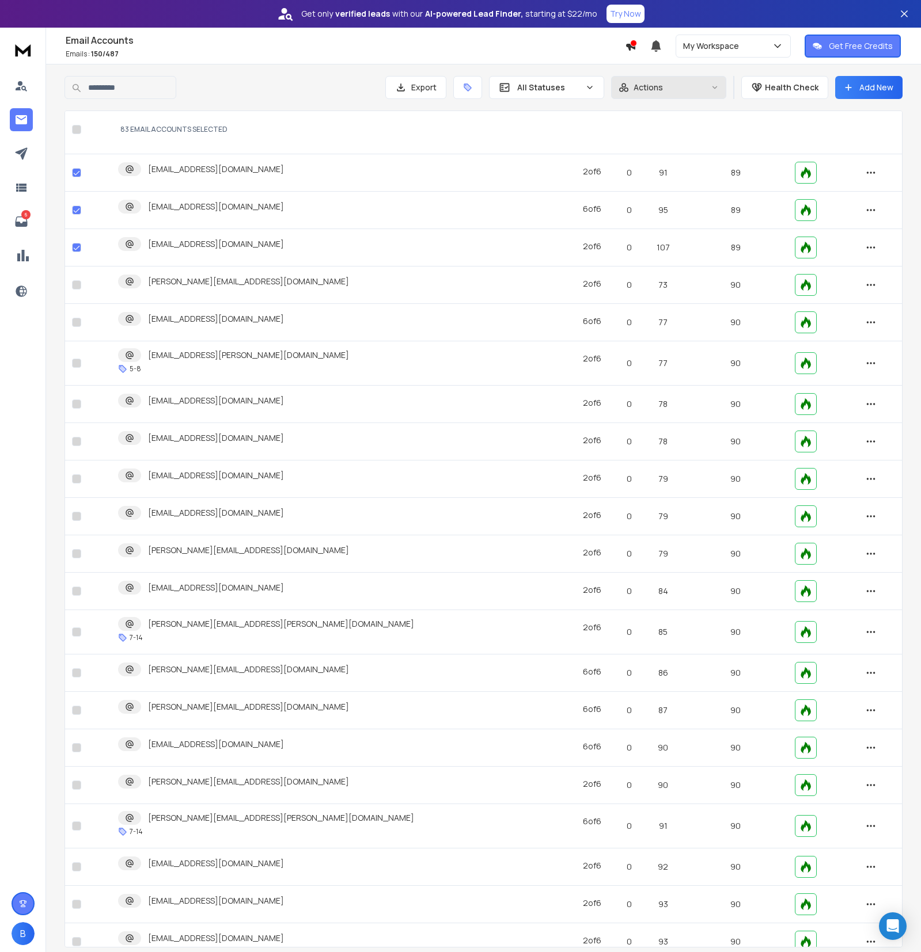
click at [653, 95] on button "Actions" at bounding box center [668, 87] width 115 height 23
click at [661, 119] on div "Bulk Edit" at bounding box center [645, 114] width 49 height 12
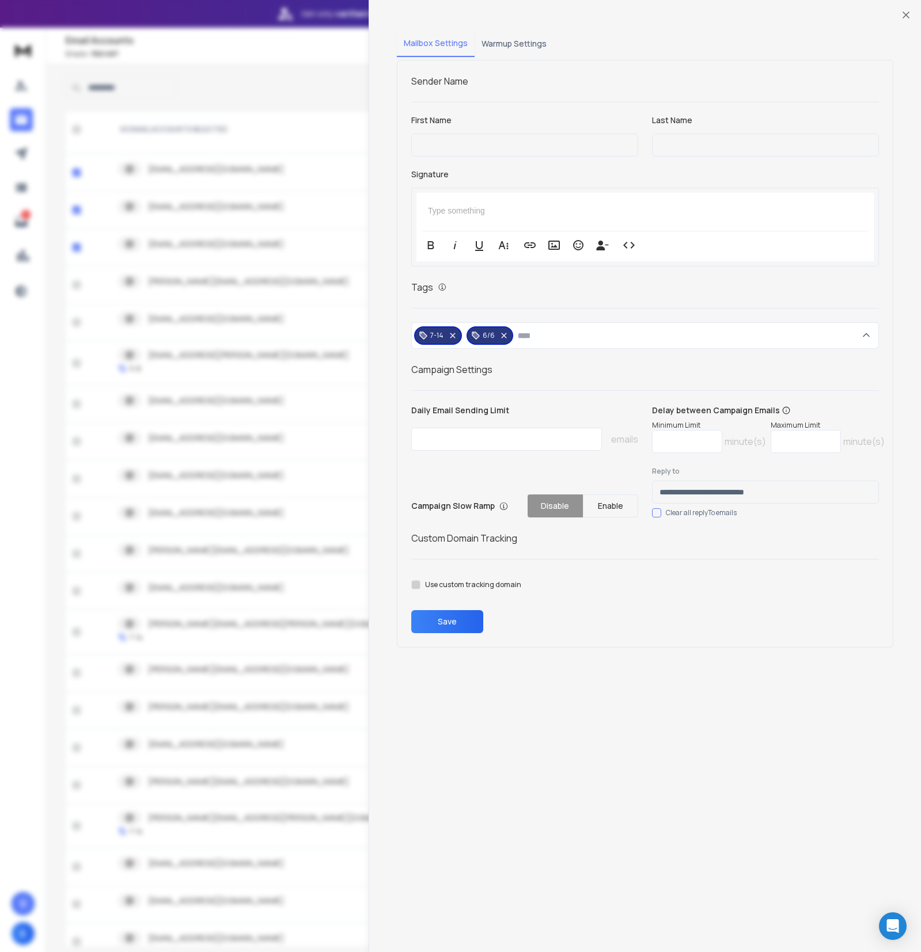
click at [438, 443] on input "number" at bounding box center [506, 439] width 191 height 23
type input "*"
click at [423, 625] on button "Save" at bounding box center [447, 621] width 72 height 23
